Goal: Check status: Check status

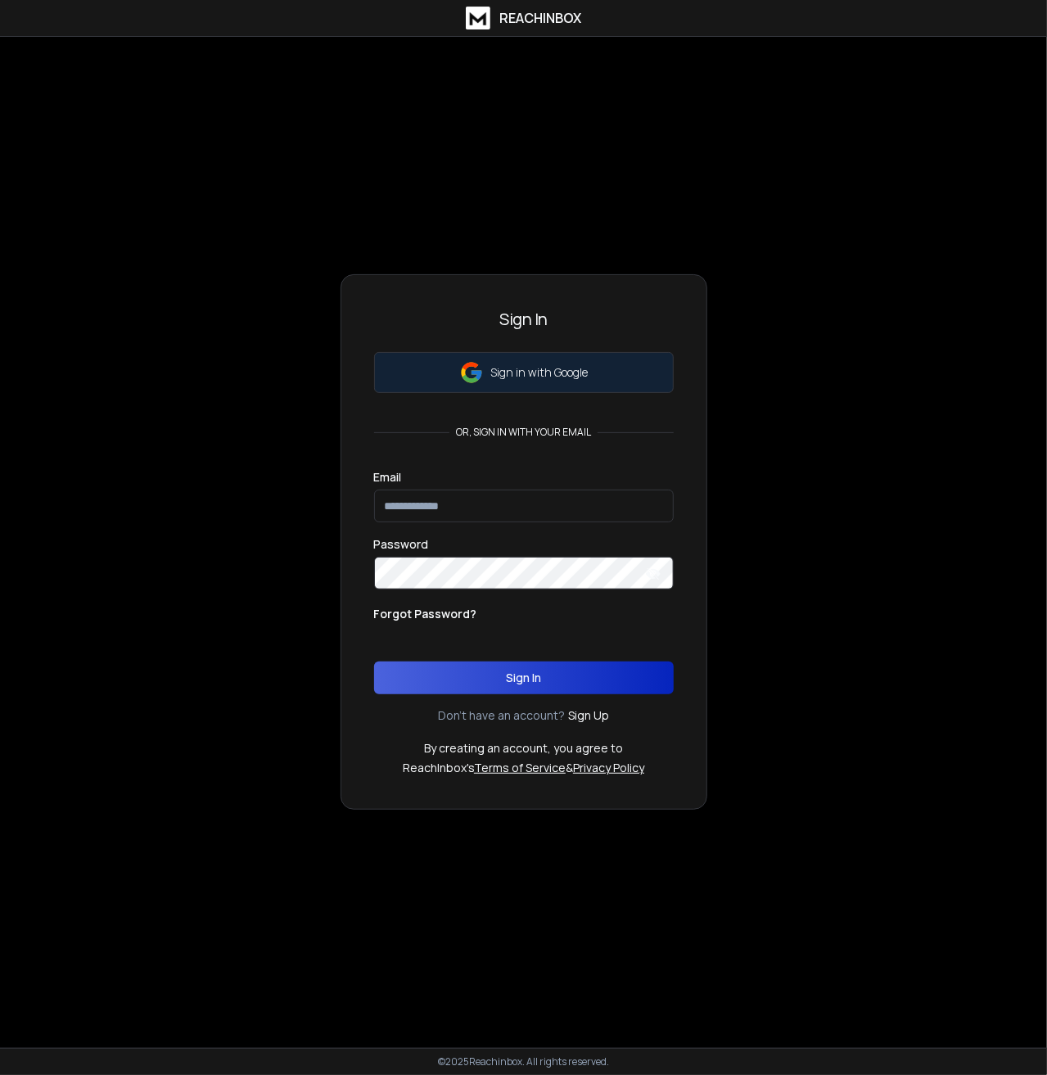
click at [569, 366] on p "Sign in with Google" at bounding box center [539, 372] width 97 height 16
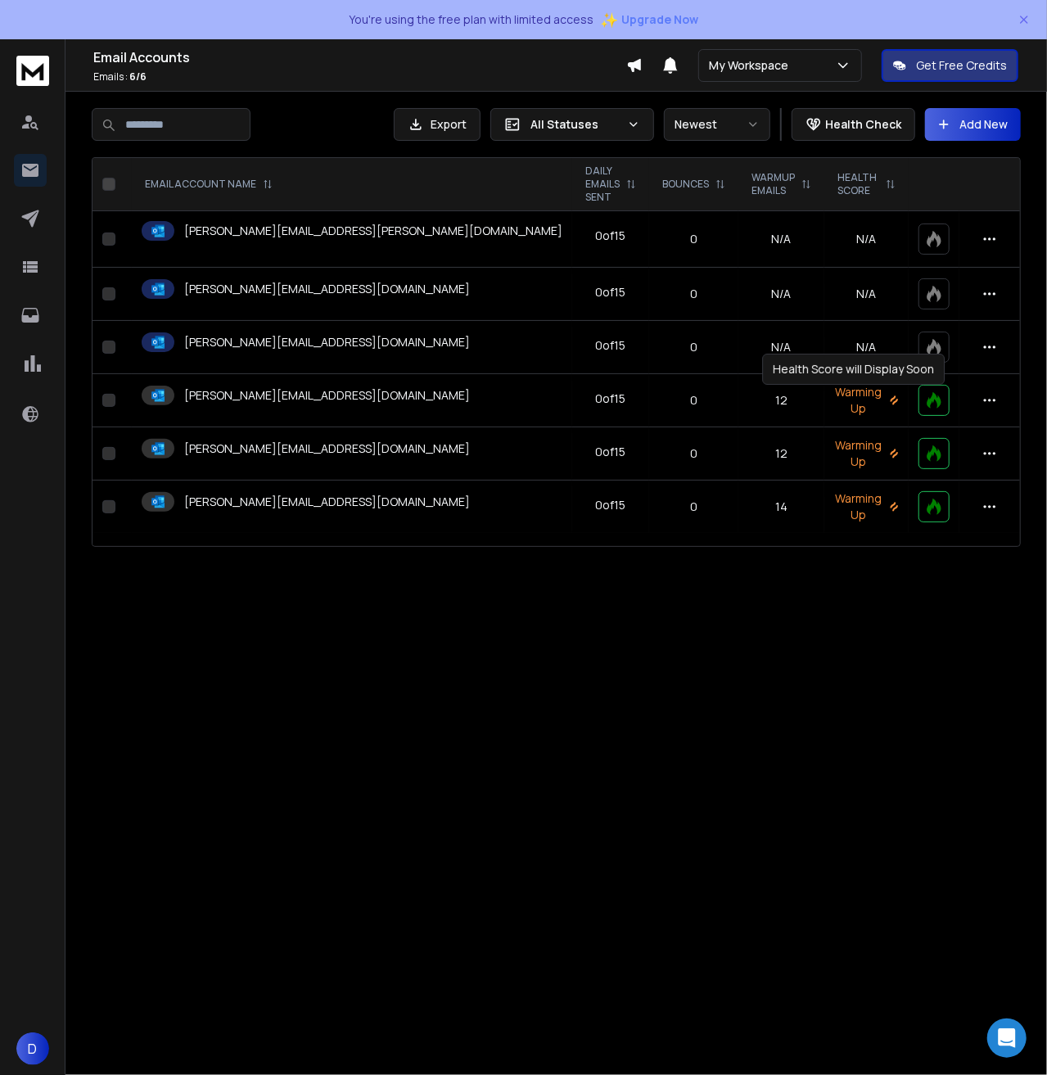
click at [855, 396] on p "Warming Up" at bounding box center [866, 400] width 65 height 33
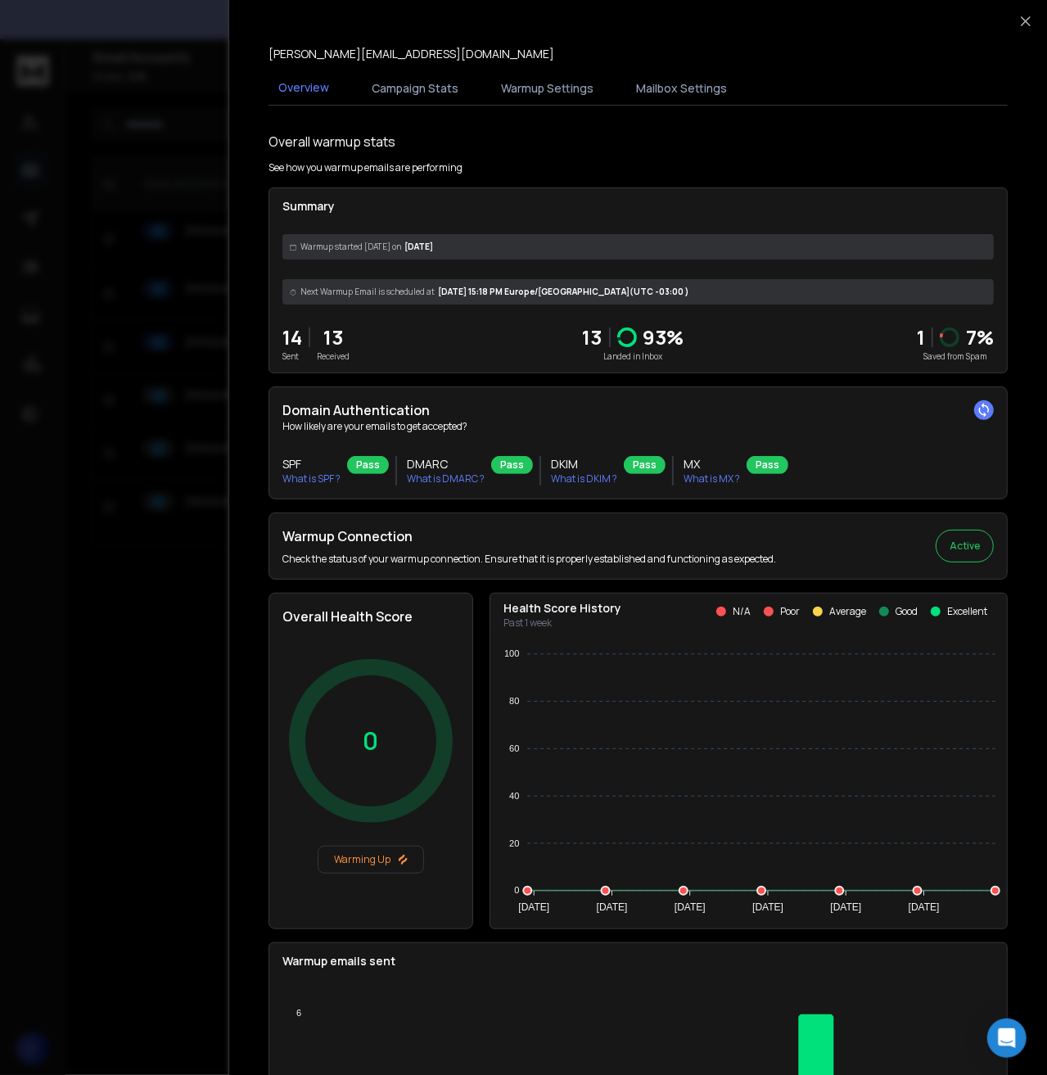
click at [647, 337] on p "93 %" at bounding box center [664, 337] width 41 height 26
click at [649, 337] on p "93 %" at bounding box center [664, 337] width 41 height 26
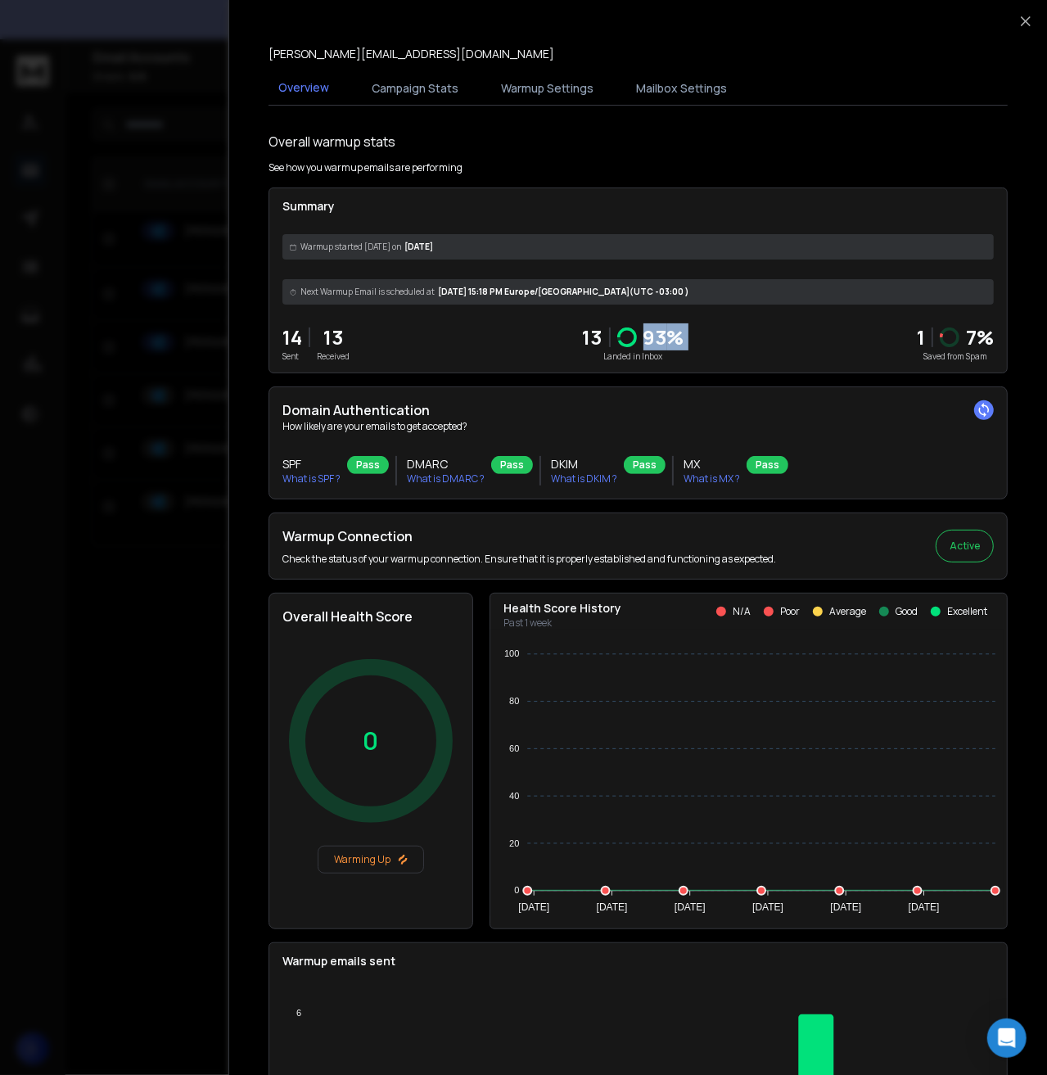
click at [649, 337] on p "93 %" at bounding box center [664, 337] width 41 height 26
click at [650, 341] on p "93 %" at bounding box center [664, 337] width 41 height 26
click at [966, 335] on p "7 %" at bounding box center [980, 337] width 28 height 26
